Goal: Task Accomplishment & Management: Manage account settings

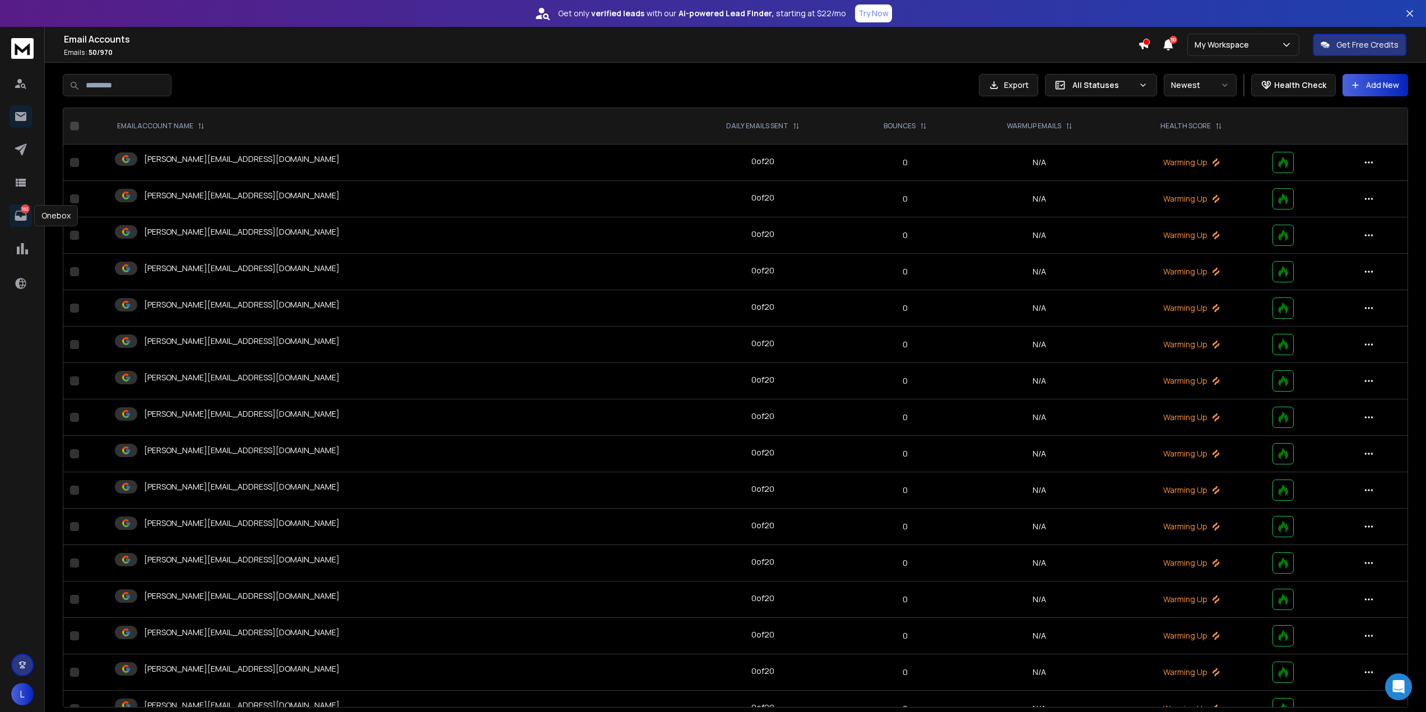
click at [29, 211] on p "160" at bounding box center [25, 209] width 9 height 9
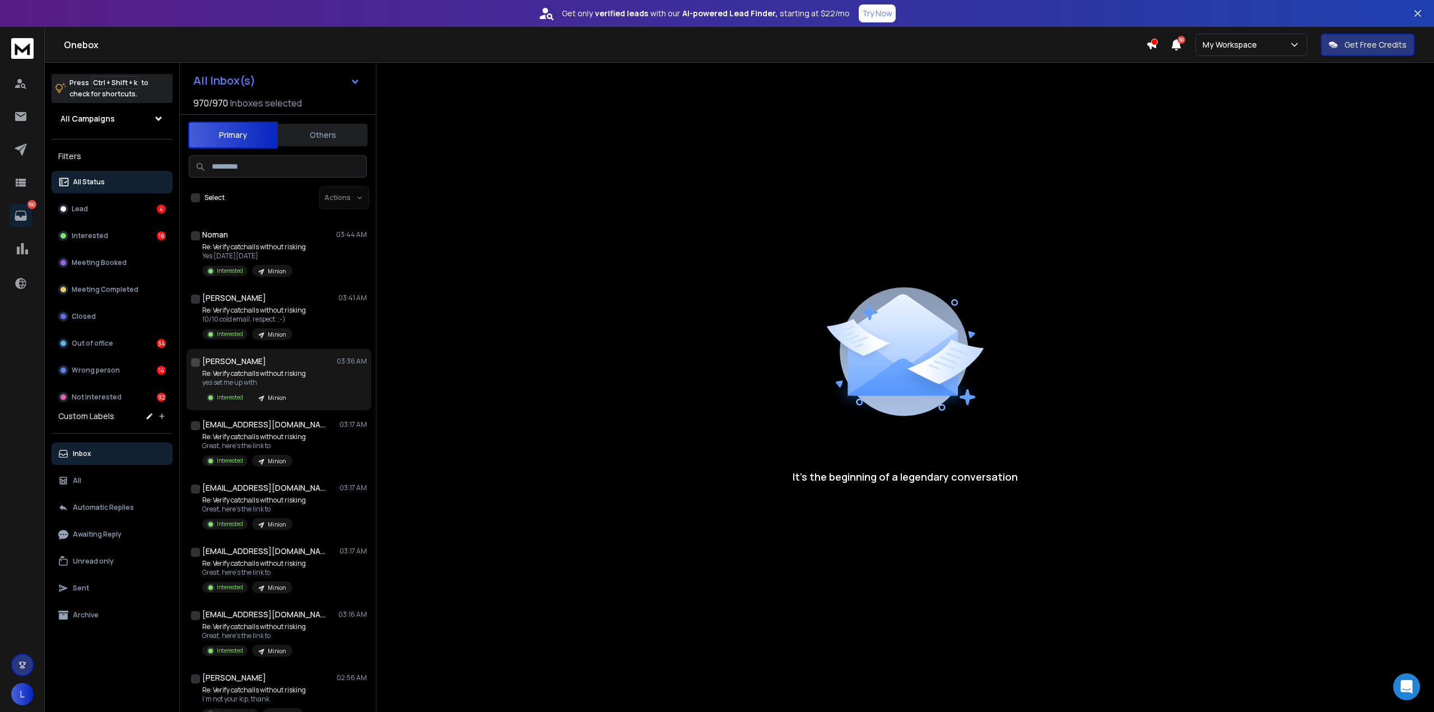
click at [277, 354] on div "[PERSON_NAME] 03:36 AM Re: Verify catchalls without risking yes set me up with …" at bounding box center [279, 379] width 185 height 61
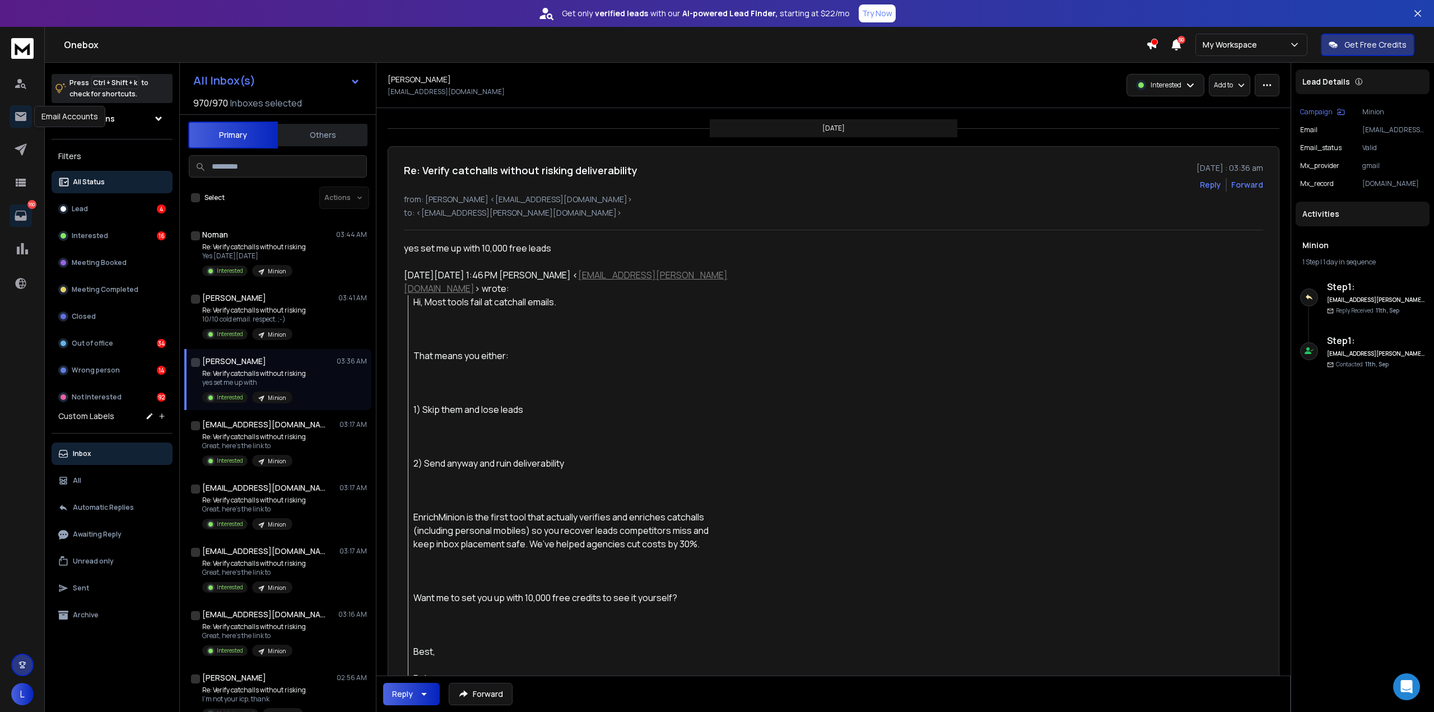
click at [18, 112] on icon at bounding box center [20, 116] width 13 height 13
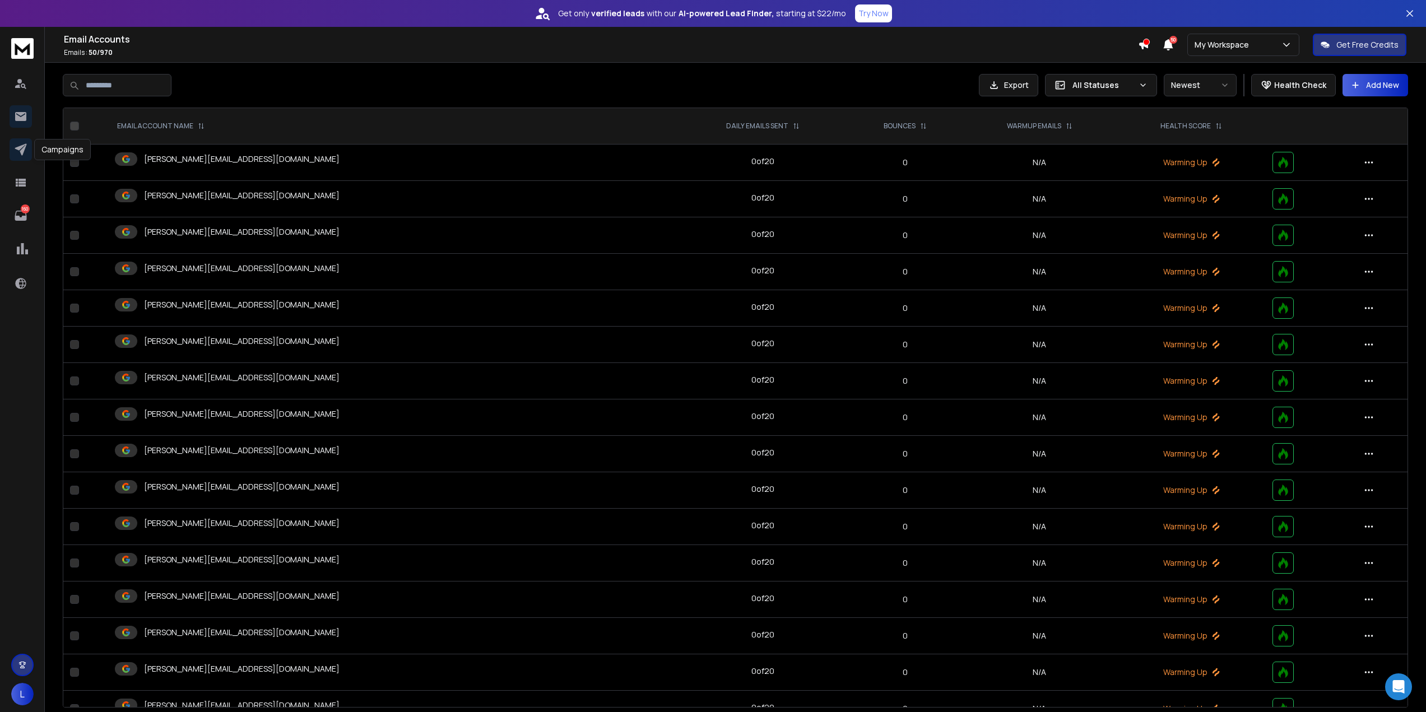
click at [19, 141] on link at bounding box center [21, 149] width 22 height 22
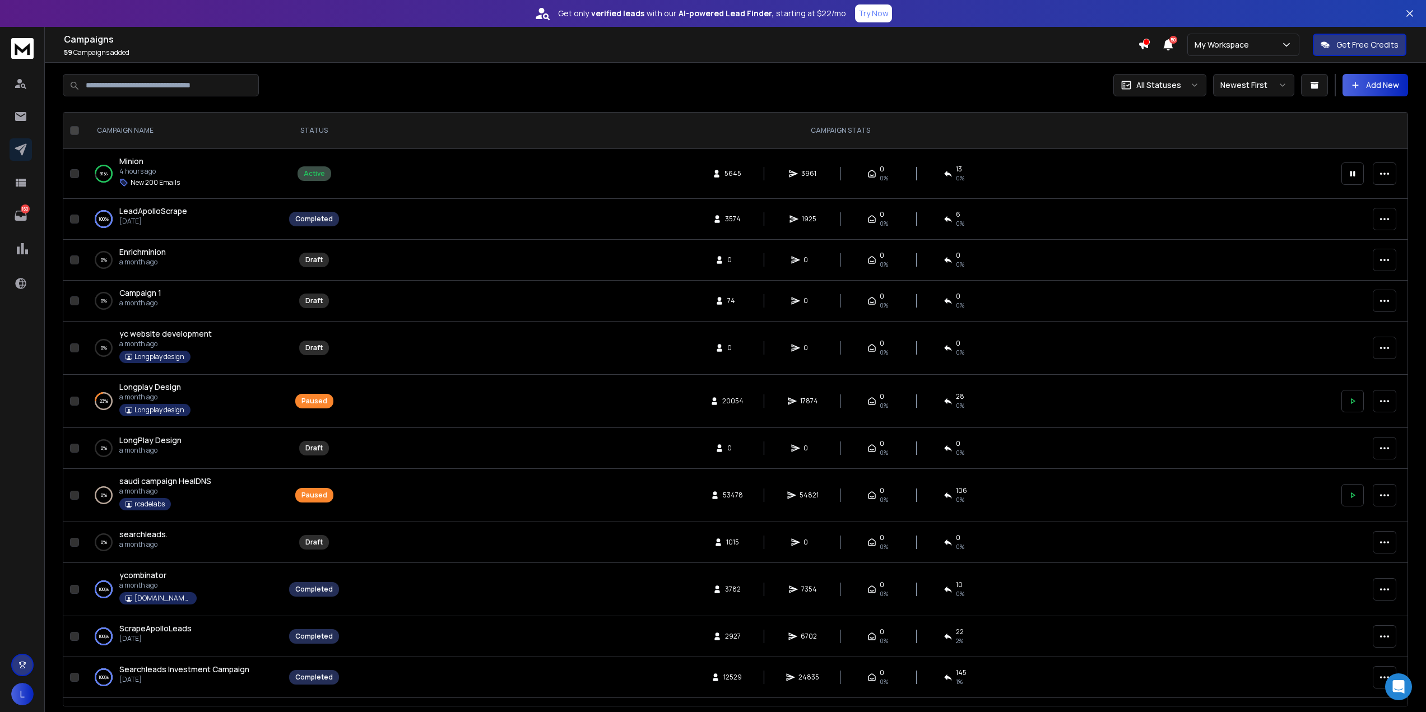
click at [137, 161] on span "Minion" at bounding box center [131, 161] width 24 height 11
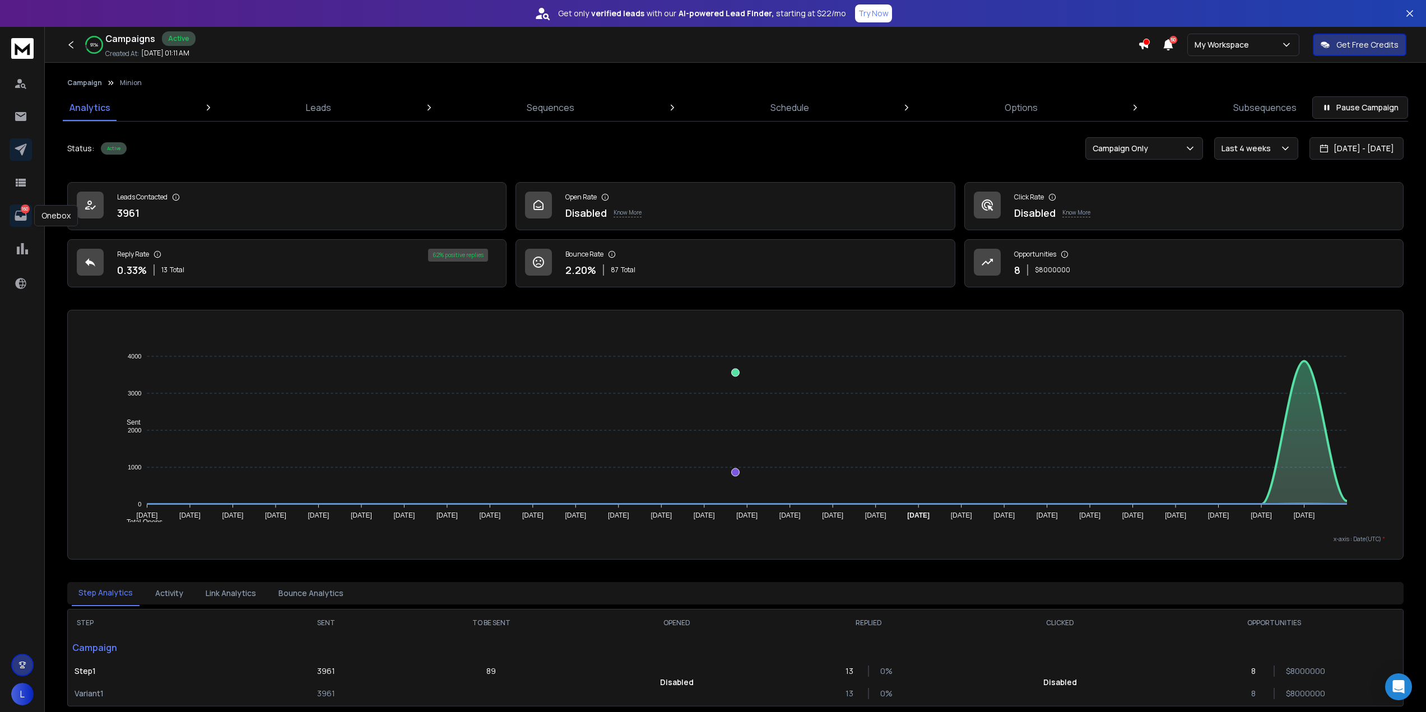
click at [21, 219] on icon at bounding box center [21, 216] width 12 height 10
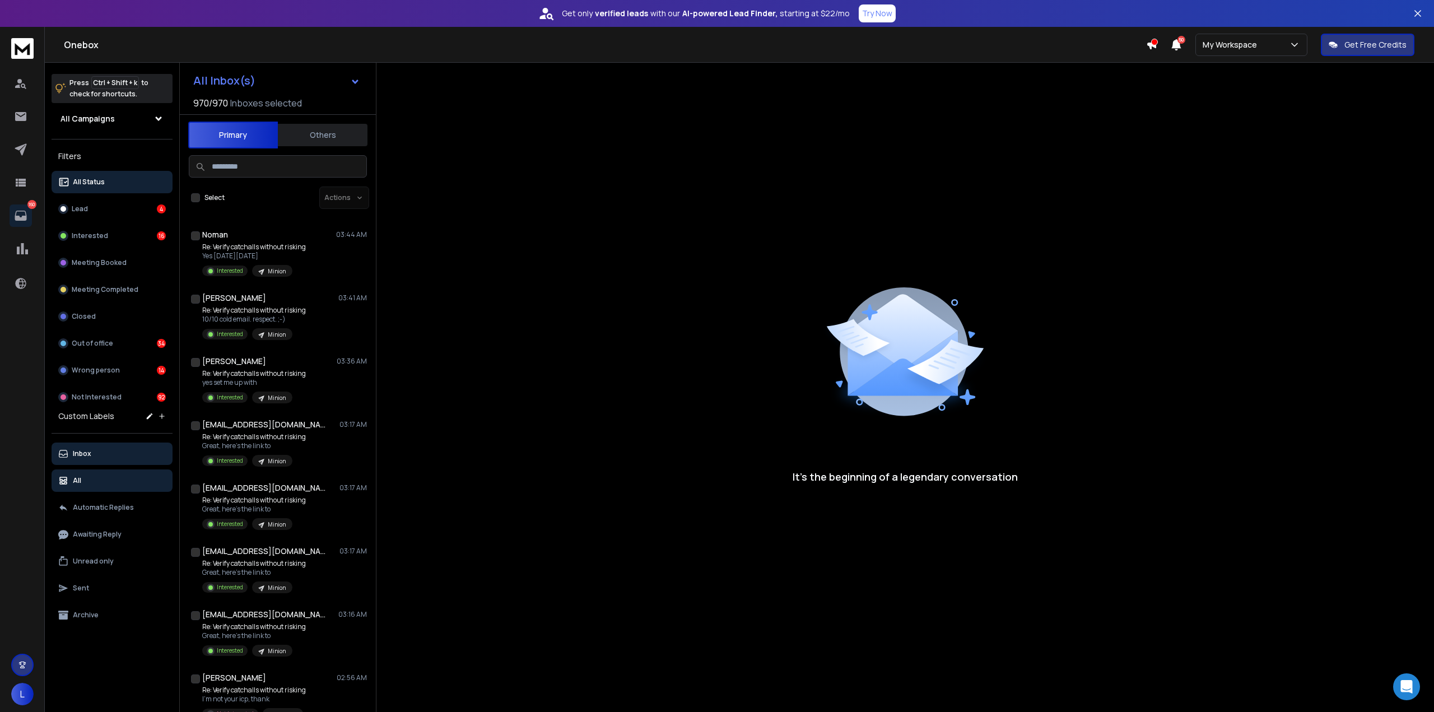
click at [108, 476] on button "All" at bounding box center [112, 481] width 121 height 22
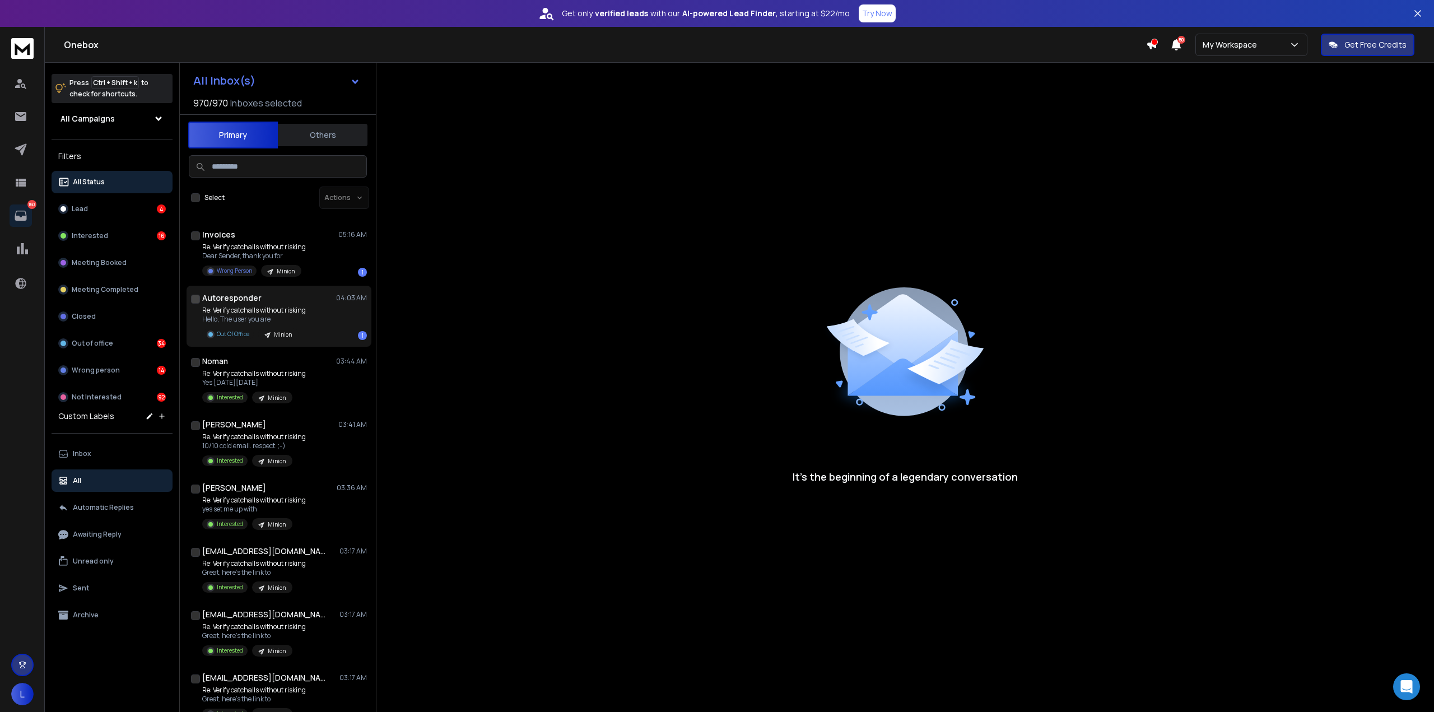
click at [234, 300] on h1 "Autoresponder" at bounding box center [231, 297] width 59 height 11
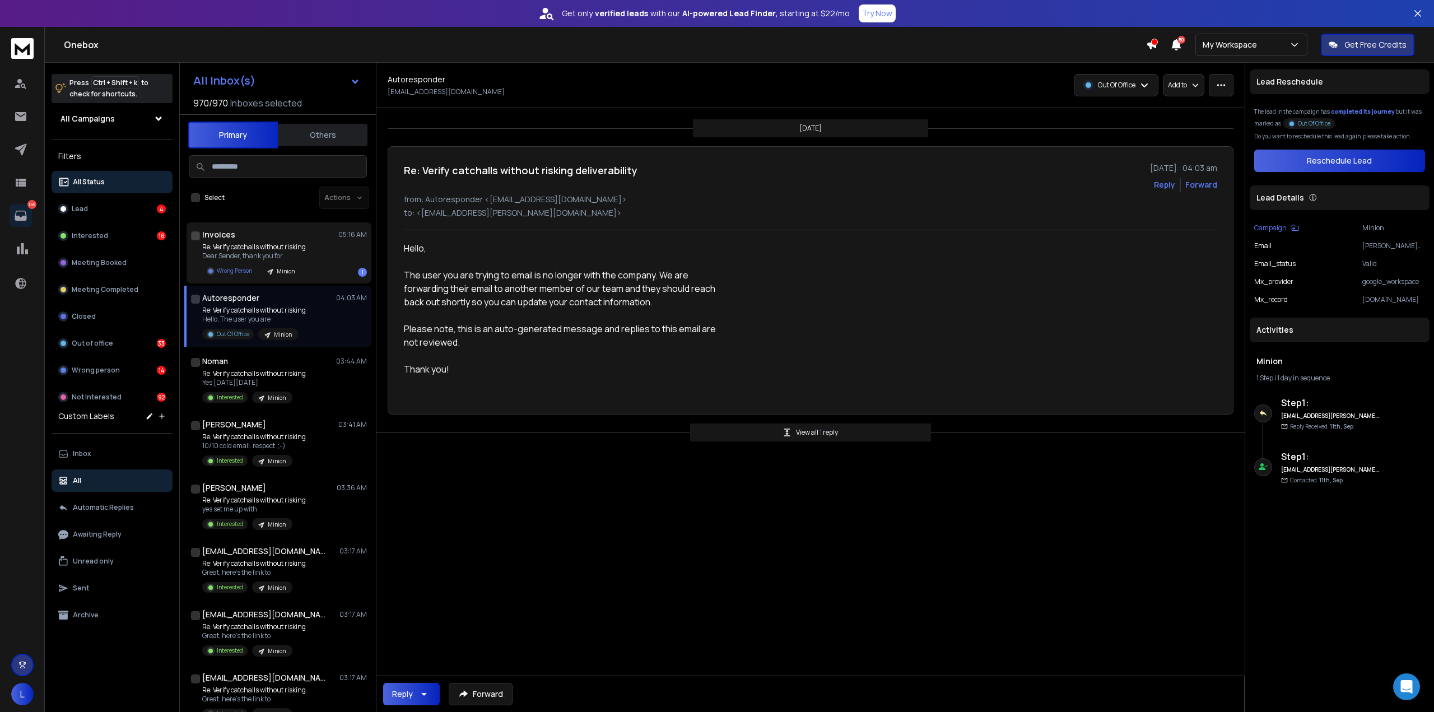
click at [257, 271] on div "Wrong Person" at bounding box center [229, 271] width 54 height 11
